Goal: Check status

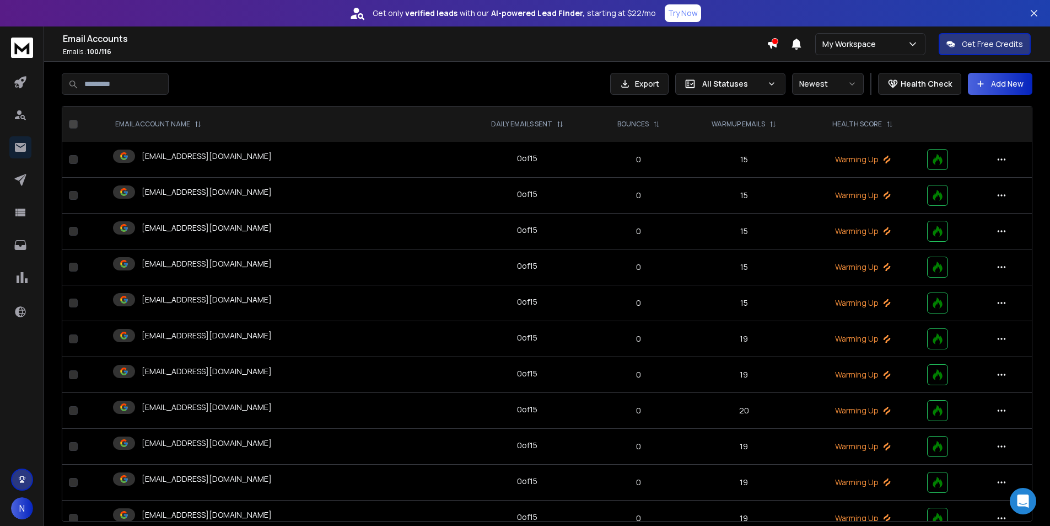
scroll to position [1771, 0]
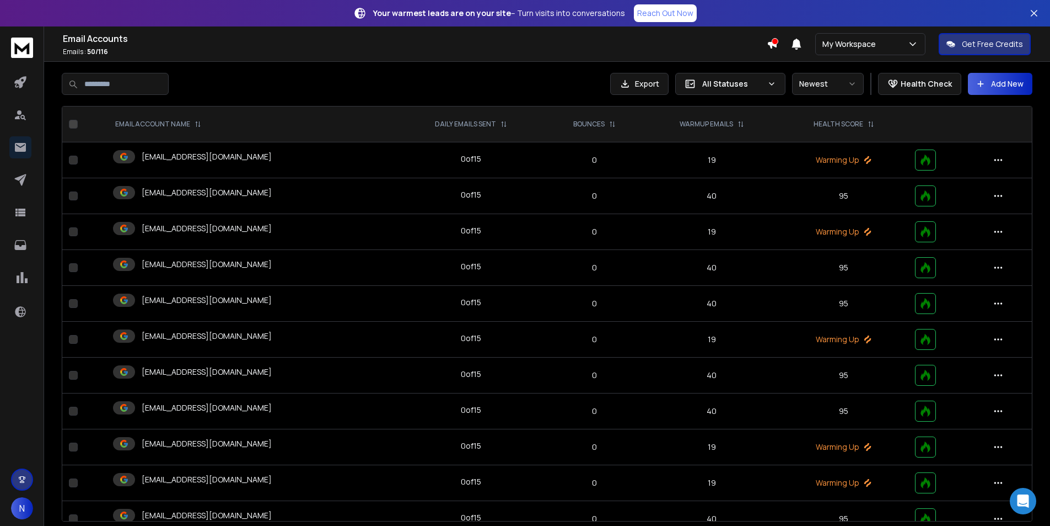
click at [713, 160] on td "19" at bounding box center [712, 160] width 136 height 36
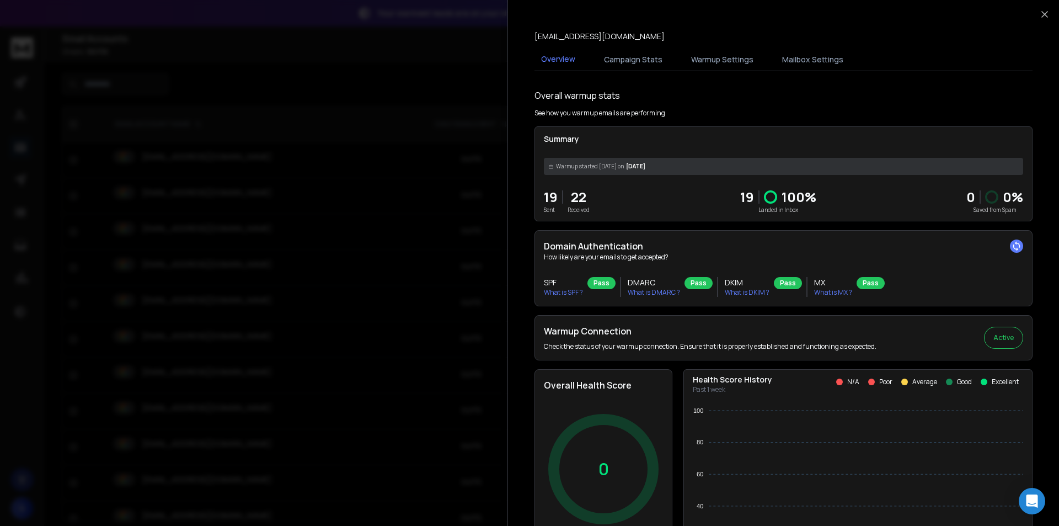
click at [403, 259] on div at bounding box center [529, 263] width 1059 height 526
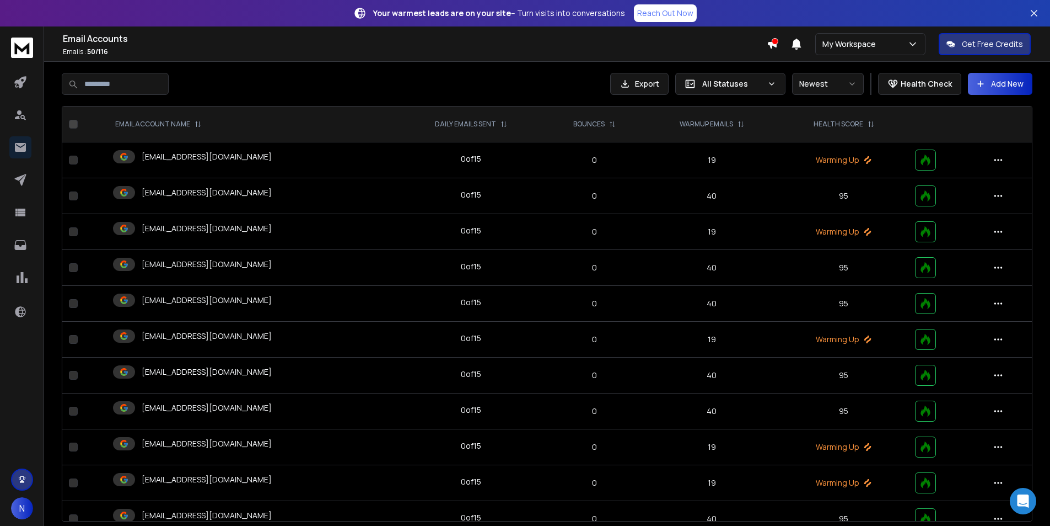
click at [622, 167] on td "0" at bounding box center [594, 160] width 99 height 36
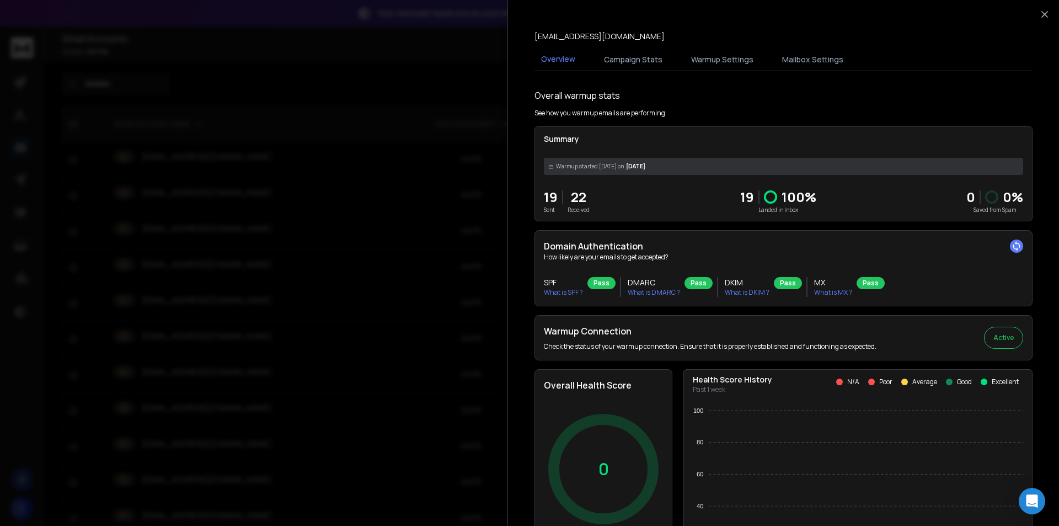
click at [445, 211] on div at bounding box center [529, 263] width 1059 height 526
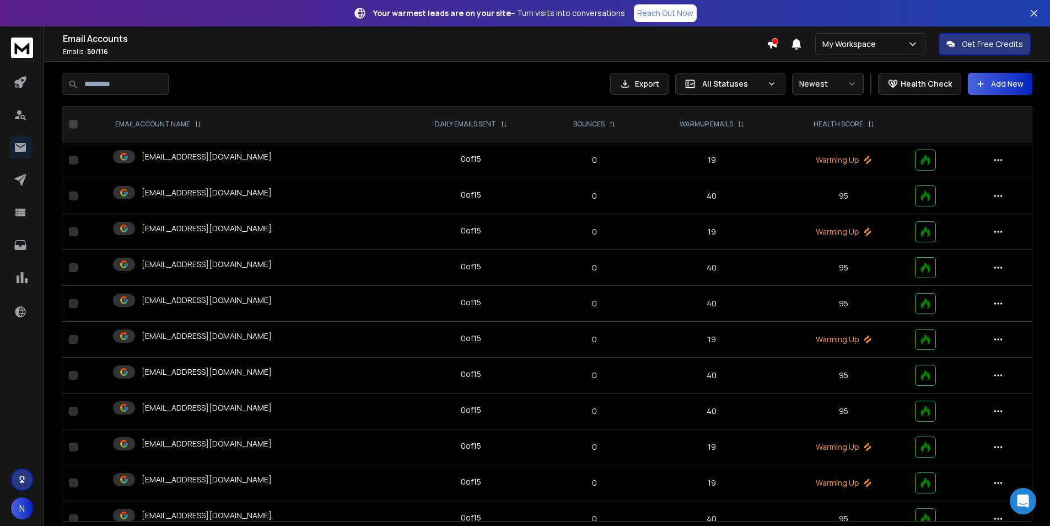
click at [633, 200] on p "0" at bounding box center [595, 195] width 86 height 11
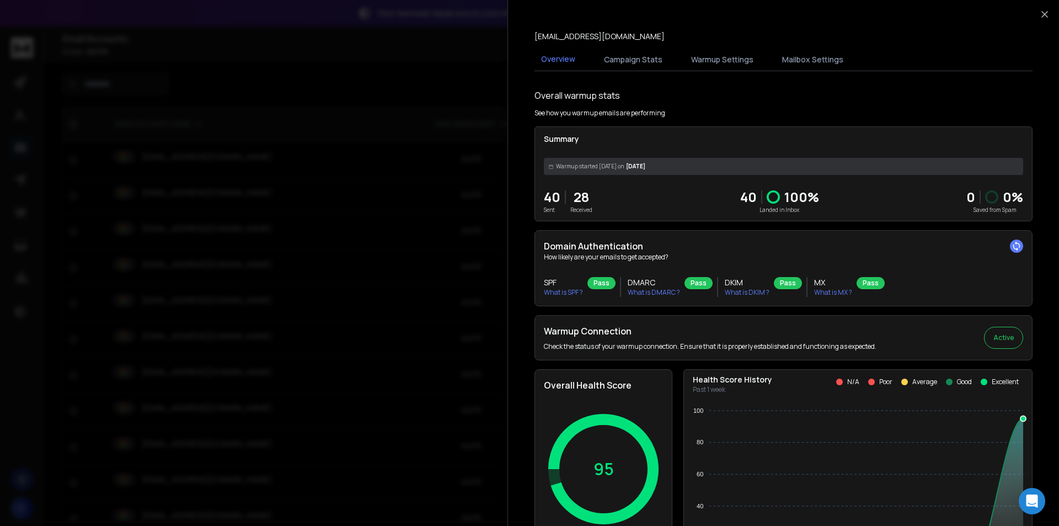
click at [485, 257] on div at bounding box center [529, 263] width 1059 height 526
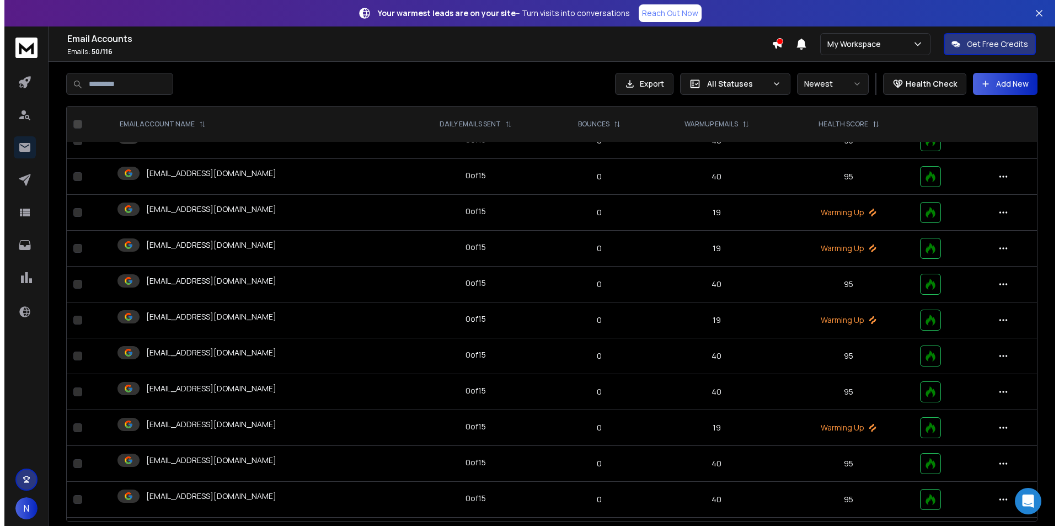
scroll to position [937, 0]
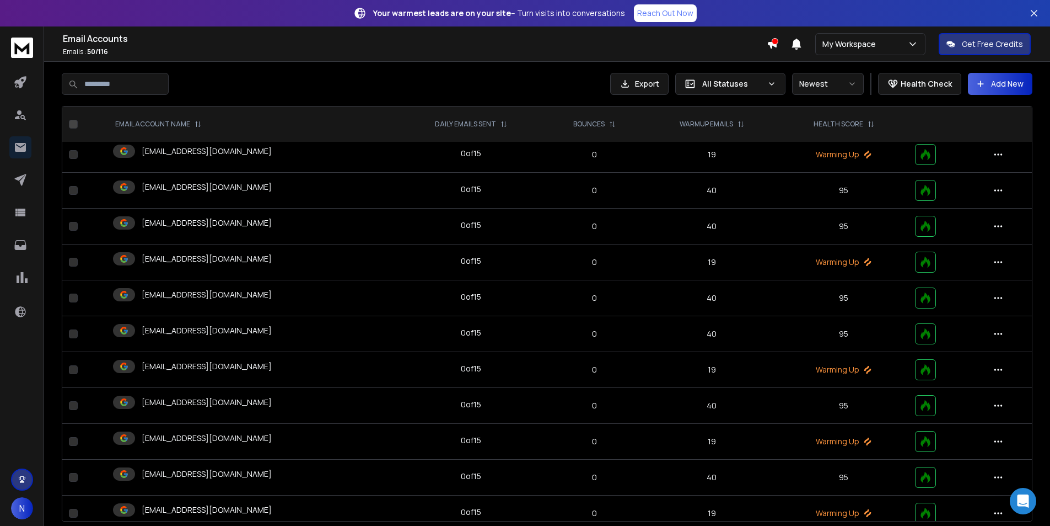
click at [696, 262] on td "19" at bounding box center [712, 262] width 136 height 36
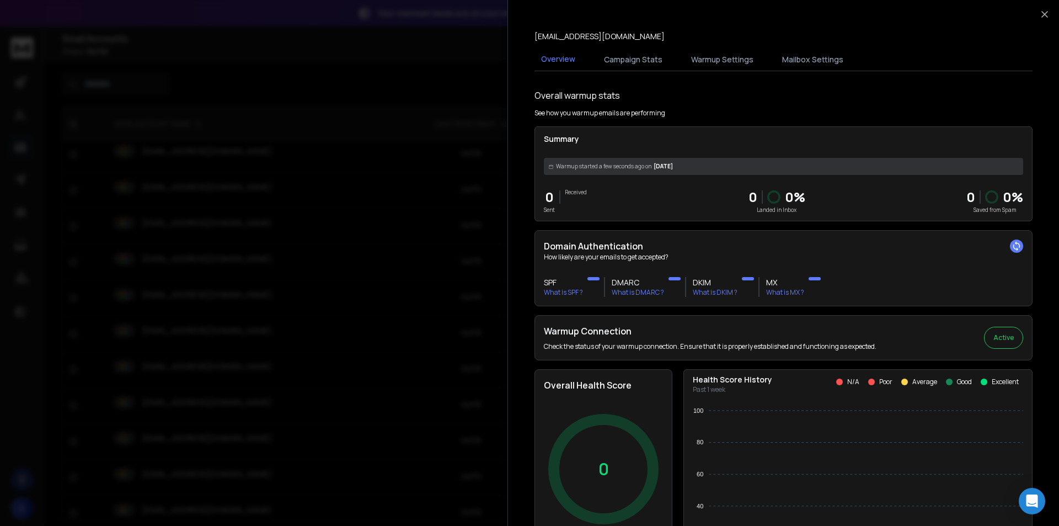
click at [416, 324] on div at bounding box center [529, 263] width 1059 height 526
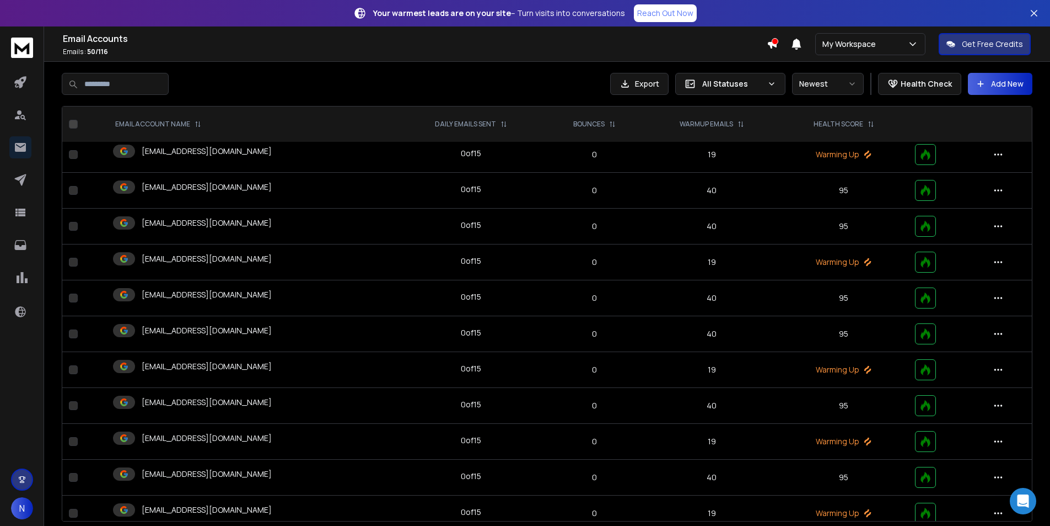
click at [390, 264] on div "[EMAIL_ADDRESS][DOMAIN_NAME]" at bounding box center [251, 258] width 277 height 13
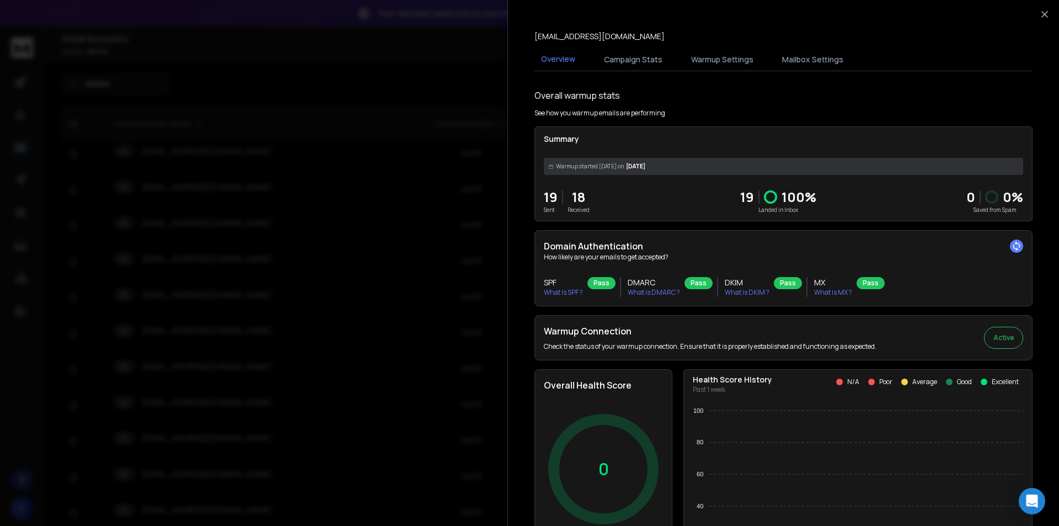
click at [349, 315] on div at bounding box center [529, 263] width 1059 height 526
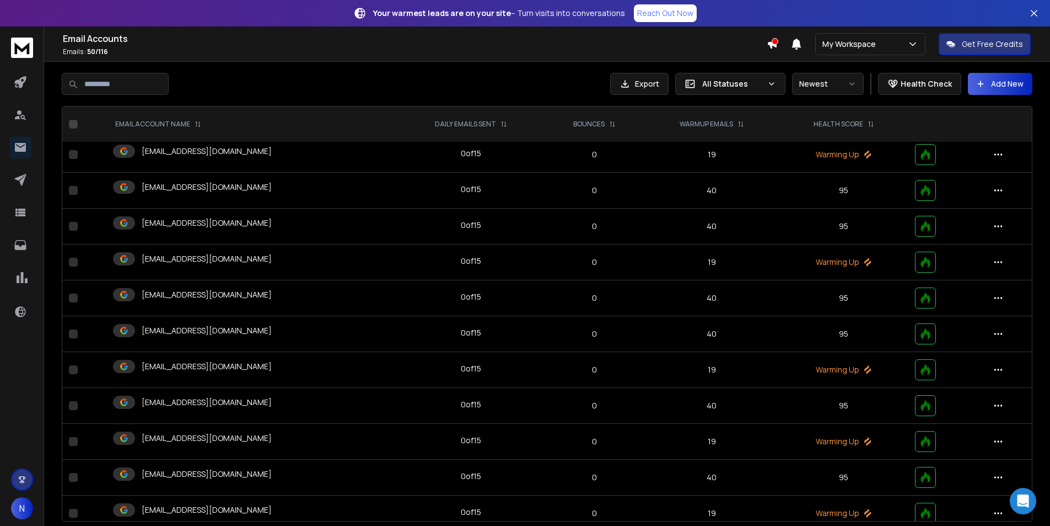
click at [744, 299] on td "40" at bounding box center [712, 298] width 136 height 36
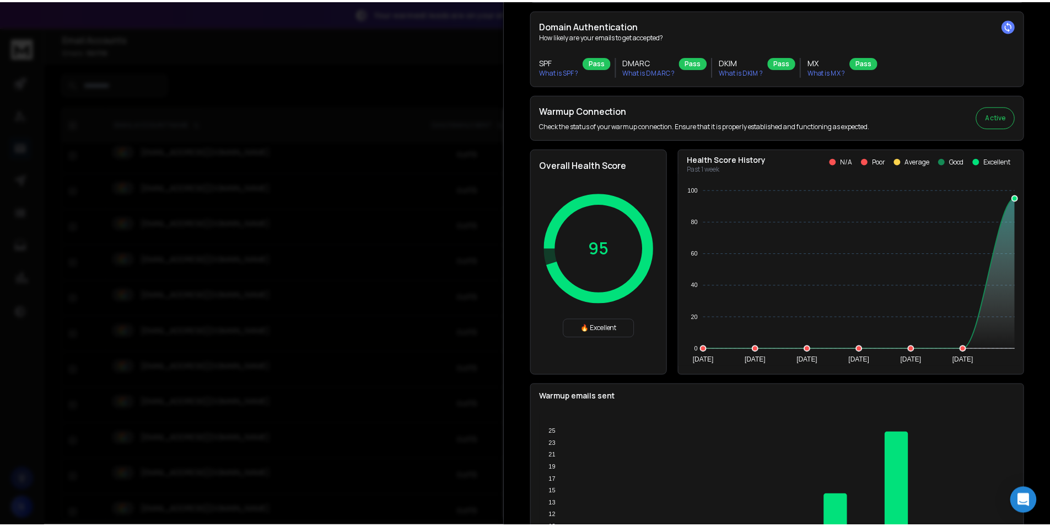
scroll to position [350, 0]
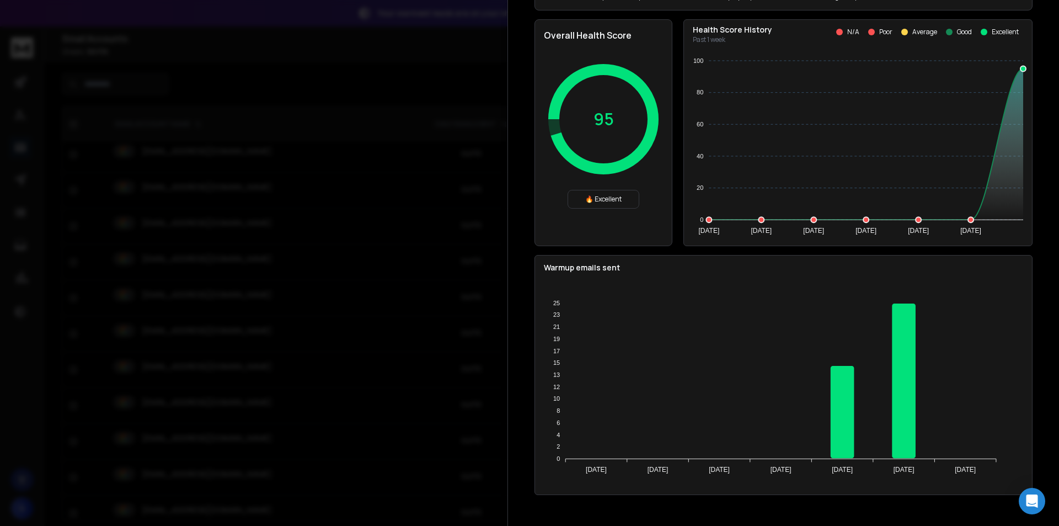
click at [390, 424] on div at bounding box center [529, 263] width 1059 height 526
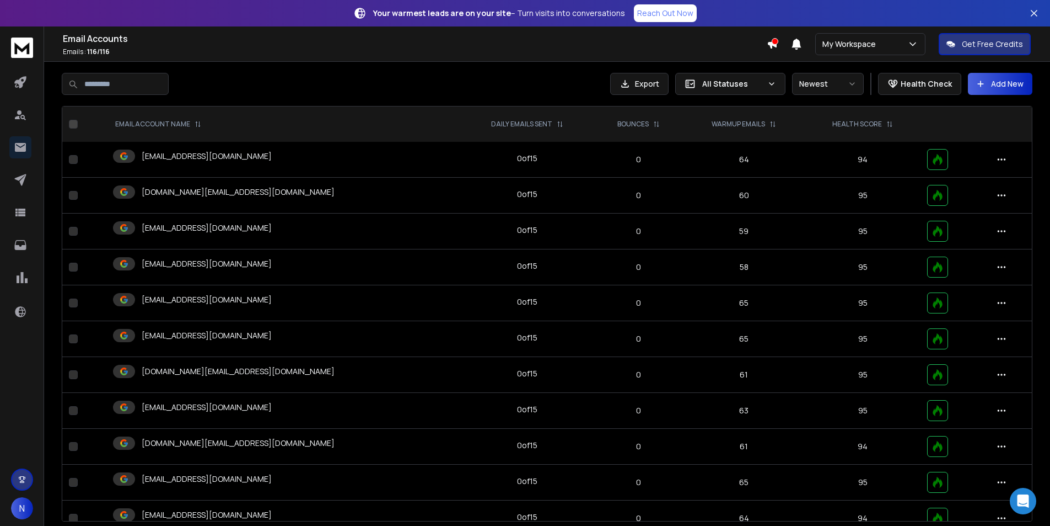
scroll to position [3788, 0]
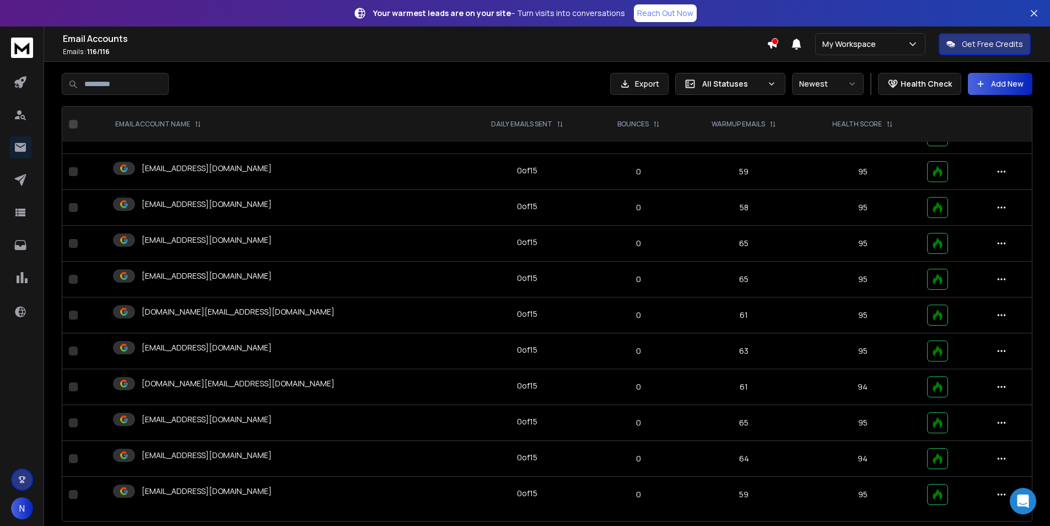
click at [726, 395] on td "61" at bounding box center [744, 387] width 122 height 36
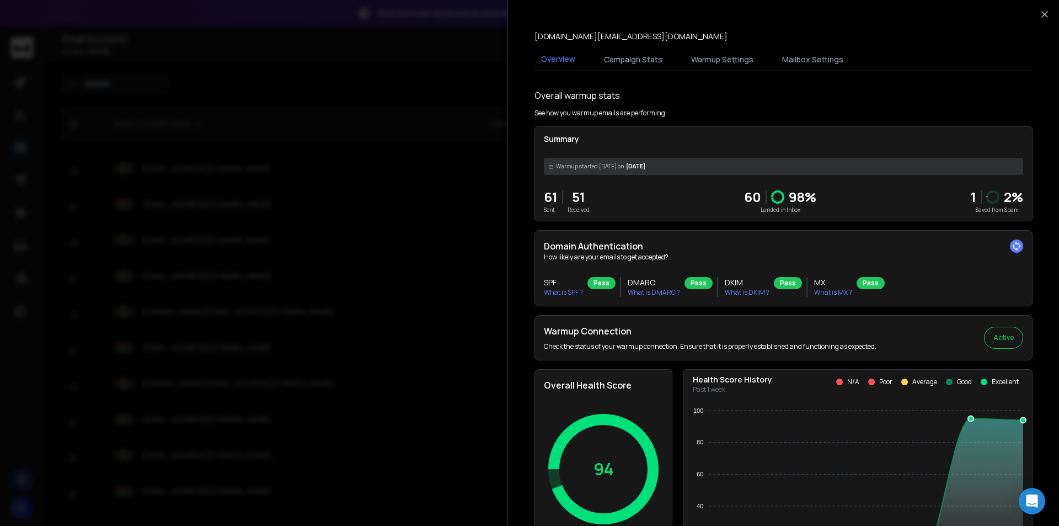
click at [372, 395] on div at bounding box center [529, 263] width 1059 height 526
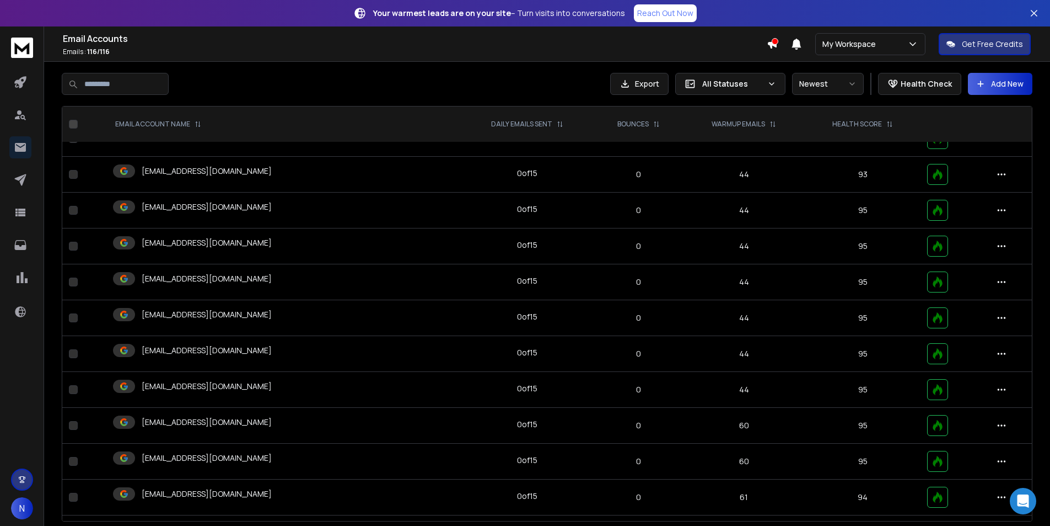
scroll to position [2740, 0]
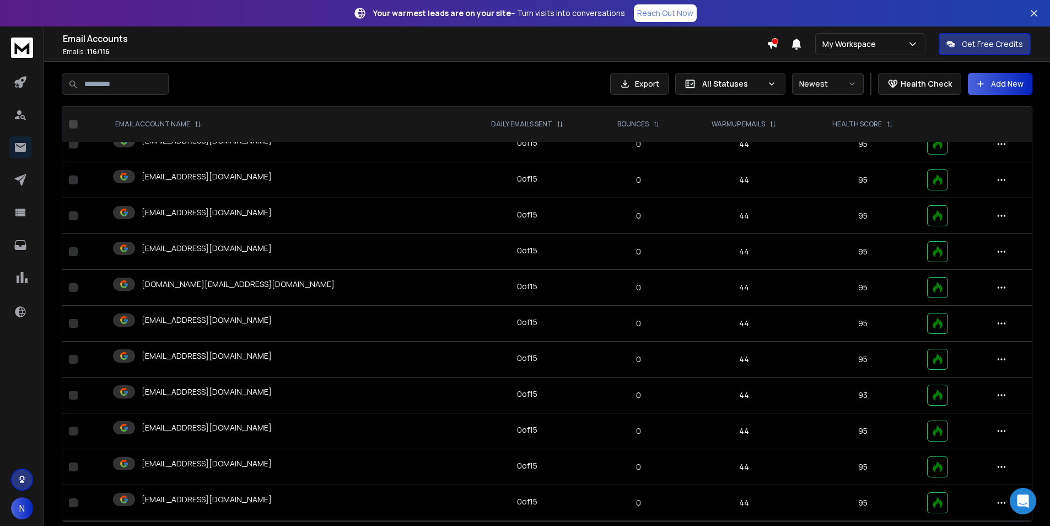
click at [707, 229] on td "44" at bounding box center [744, 216] width 122 height 36
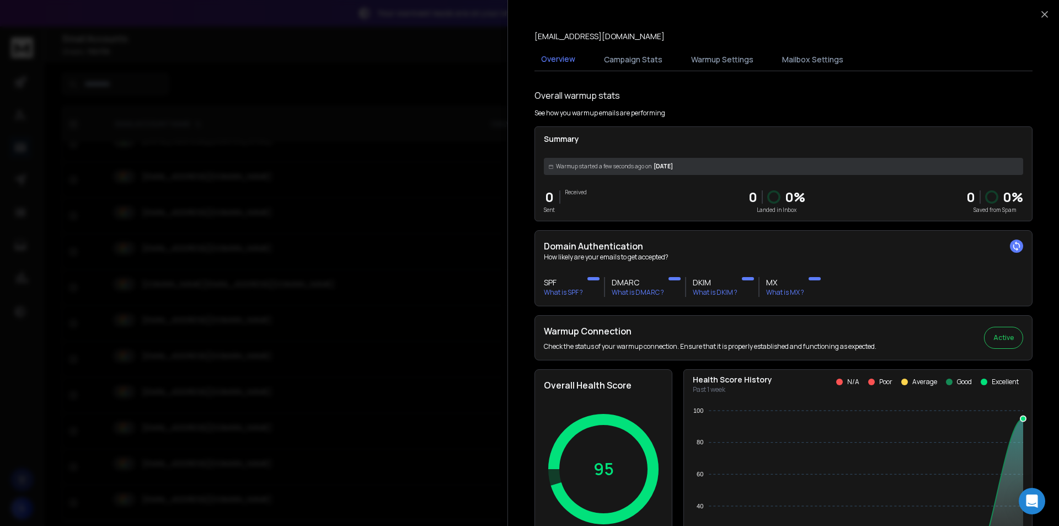
click at [347, 249] on div at bounding box center [529, 263] width 1059 height 526
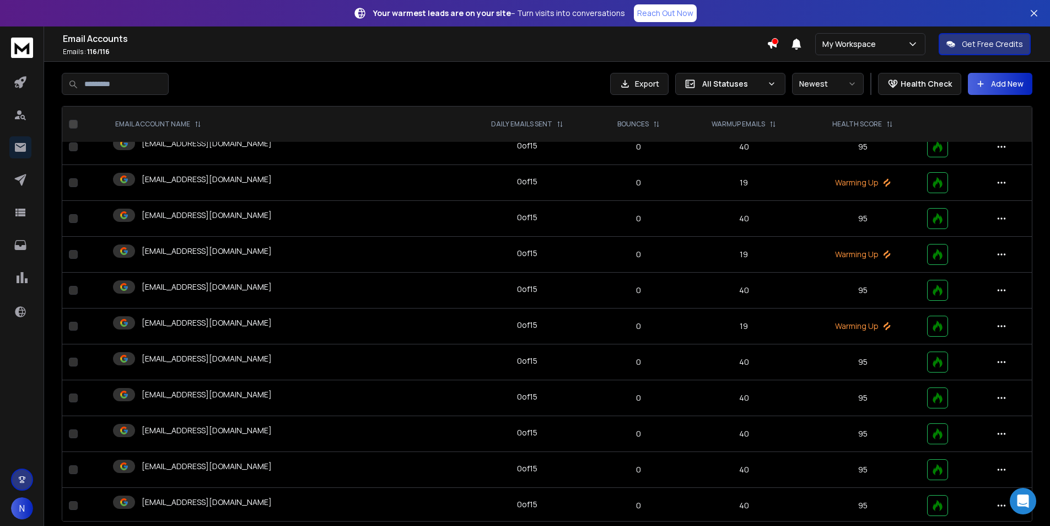
scroll to position [975, 0]
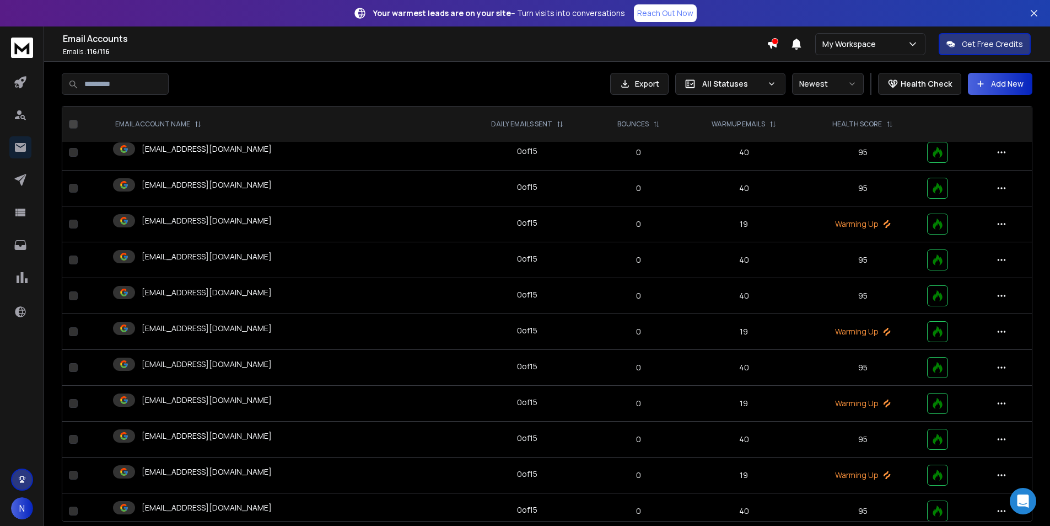
click at [691, 254] on td "40" at bounding box center [744, 260] width 122 height 36
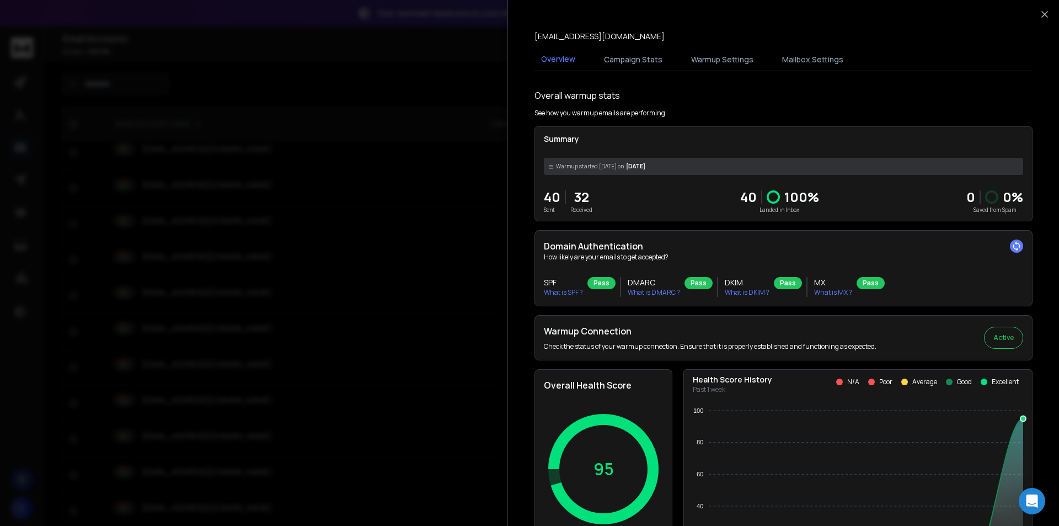
click at [341, 277] on div at bounding box center [529, 263] width 1059 height 526
